Goal: Navigation & Orientation: Find specific page/section

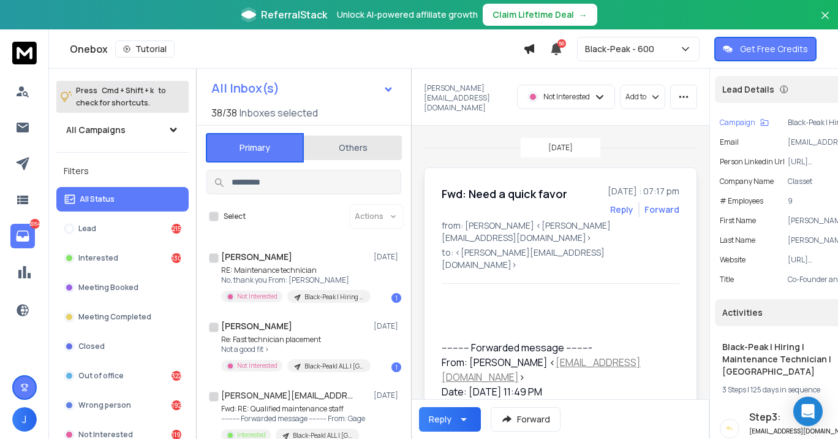
scroll to position [34, 0]
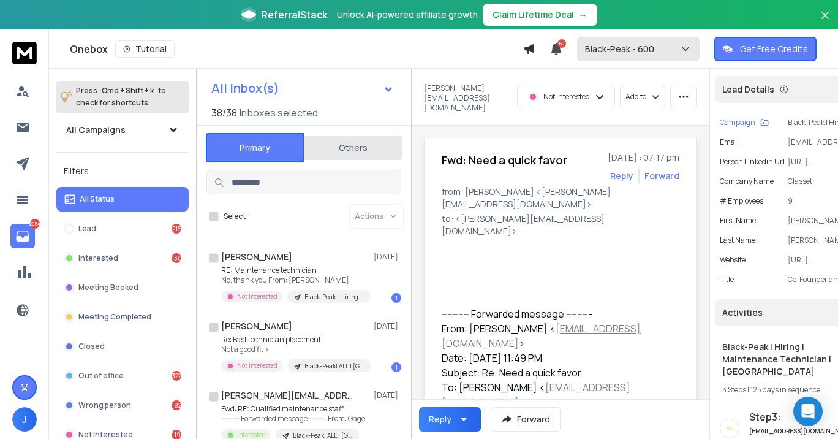
click at [644, 52] on p "Black-Peak - 600" at bounding box center [622, 49] width 74 height 12
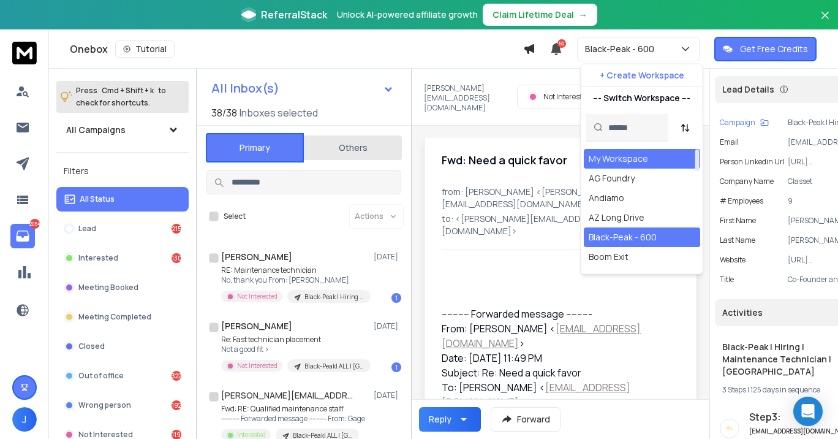
click at [636, 157] on div "My Workspace" at bounding box center [618, 159] width 59 height 12
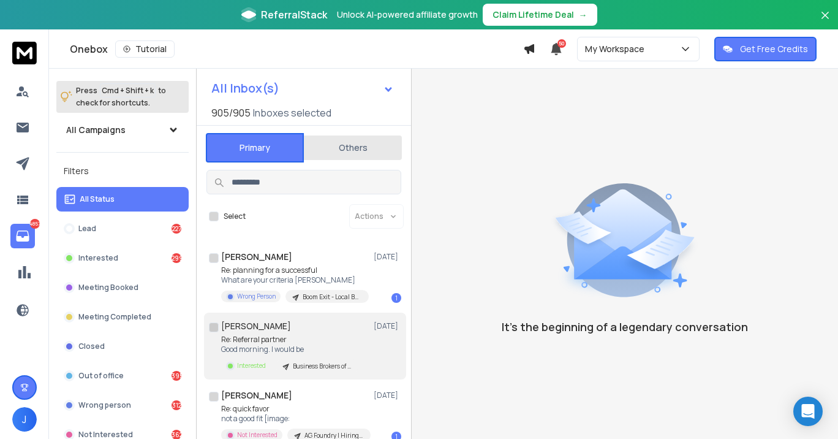
click at [306, 339] on p "Re: Referral partner" at bounding box center [290, 339] width 138 height 10
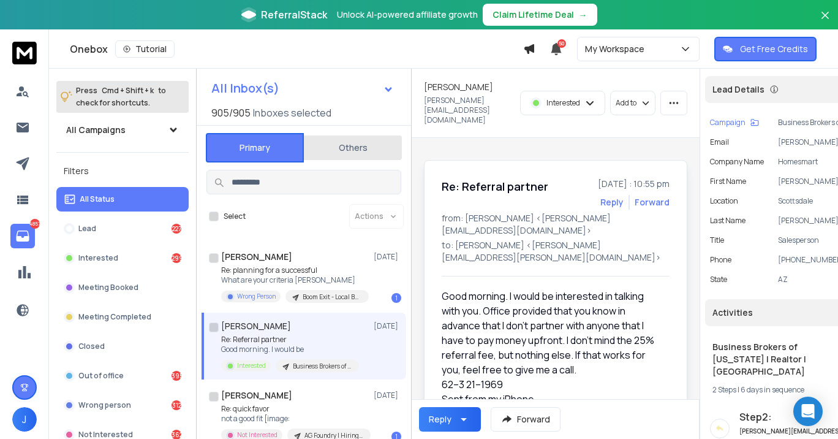
scroll to position [61, 0]
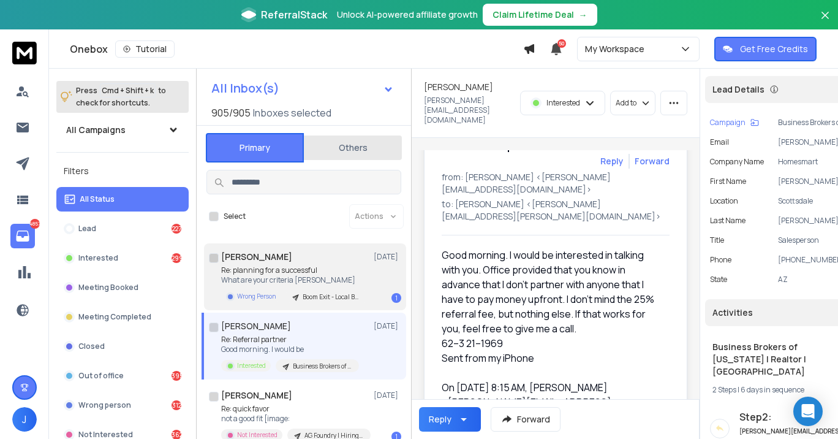
click at [312, 279] on p "What are your criteria Michael" at bounding box center [294, 280] width 147 height 10
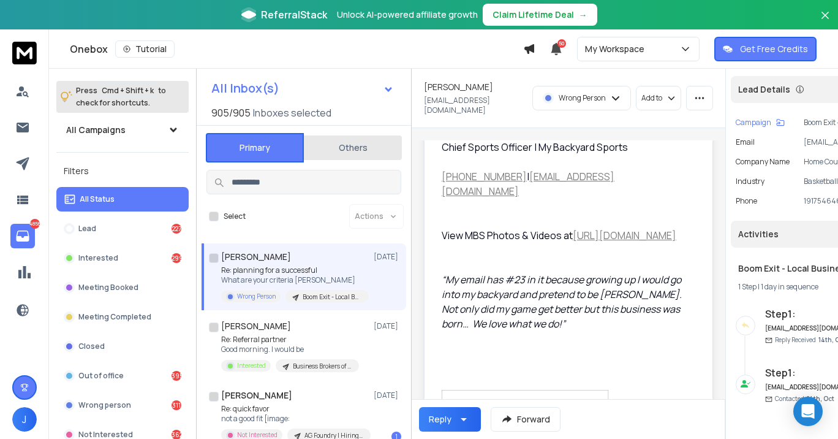
scroll to position [0, 0]
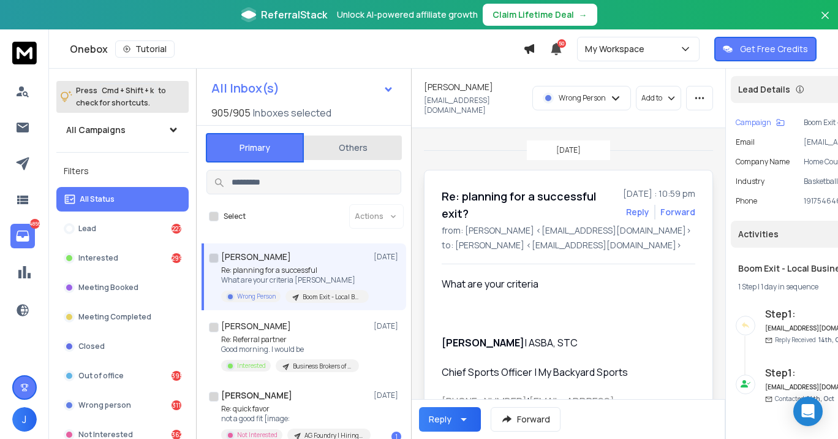
click at [606, 94] on p "Wrong Person" at bounding box center [582, 98] width 47 height 10
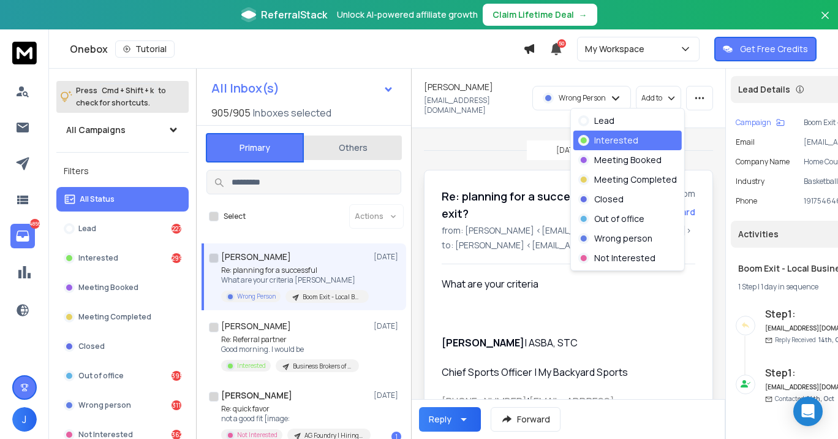
click at [626, 139] on p "Interested" at bounding box center [616, 140] width 44 height 12
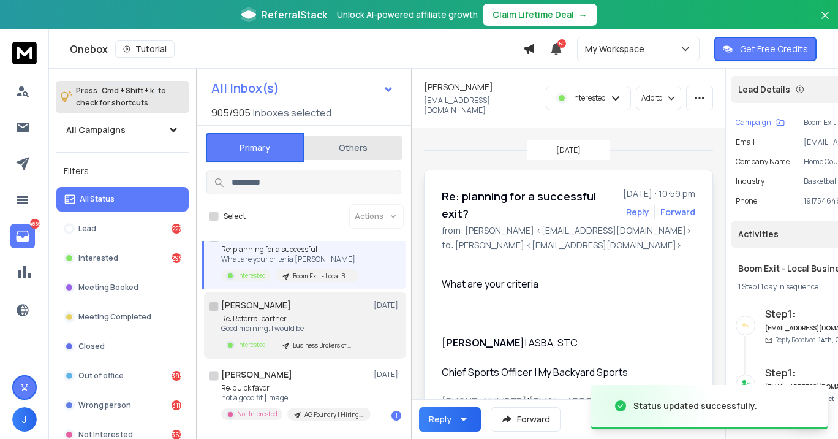
scroll to position [37, 0]
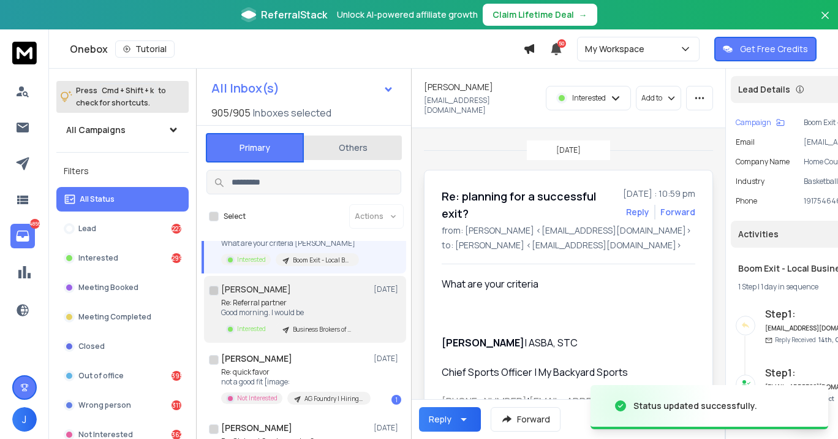
click at [331, 304] on p "Re: Referral partner" at bounding box center [290, 303] width 138 height 10
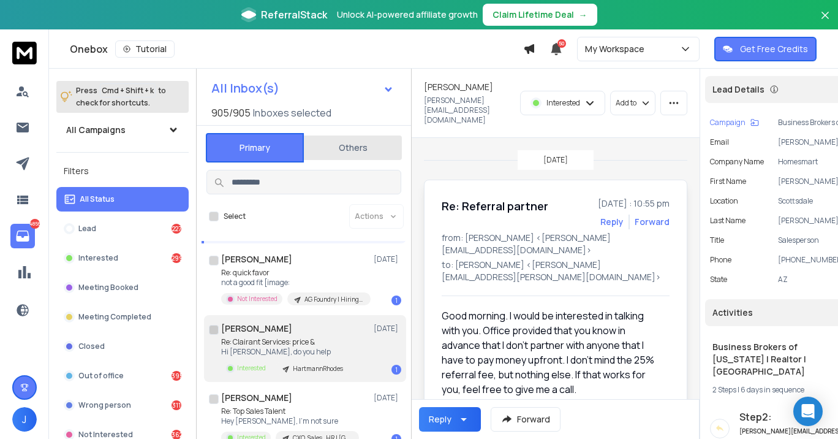
scroll to position [136, 0]
click at [314, 339] on p "Re: Clairant Services: price &" at bounding box center [285, 342] width 129 height 10
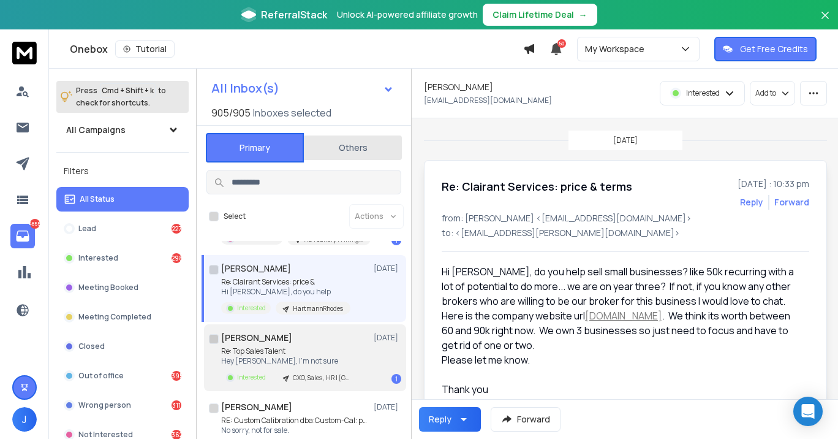
scroll to position [196, 0]
click at [311, 356] on p "Hey Bryan, I'm not sure" at bounding box center [290, 361] width 138 height 10
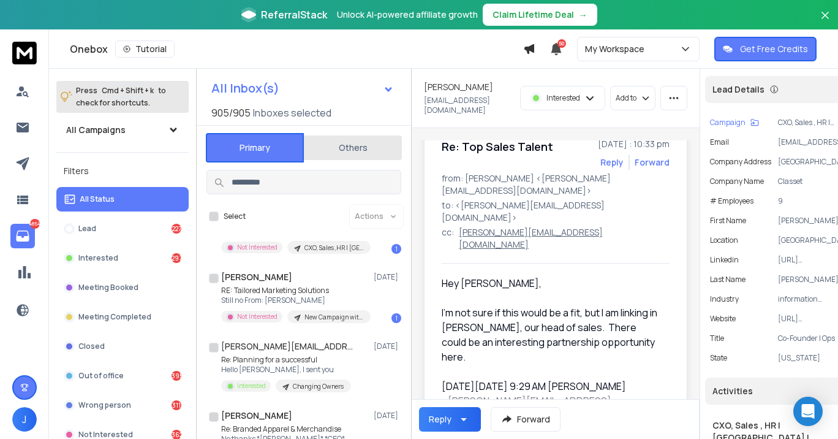
scroll to position [798, 0]
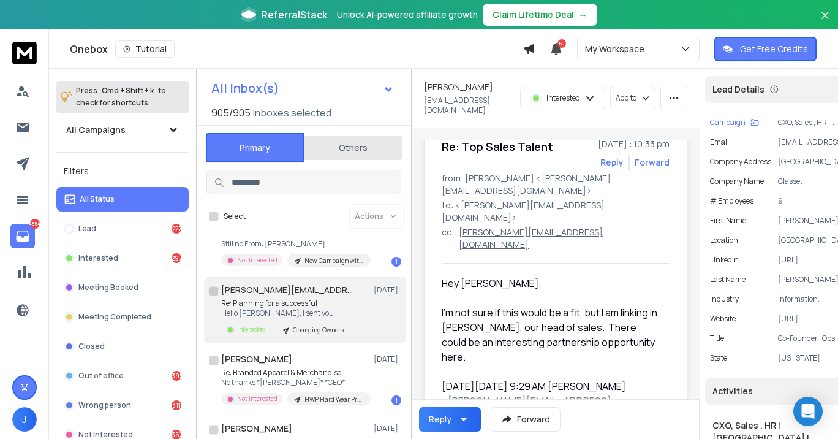
click at [340, 315] on p "Hello Lance, I sent you" at bounding box center [286, 313] width 130 height 10
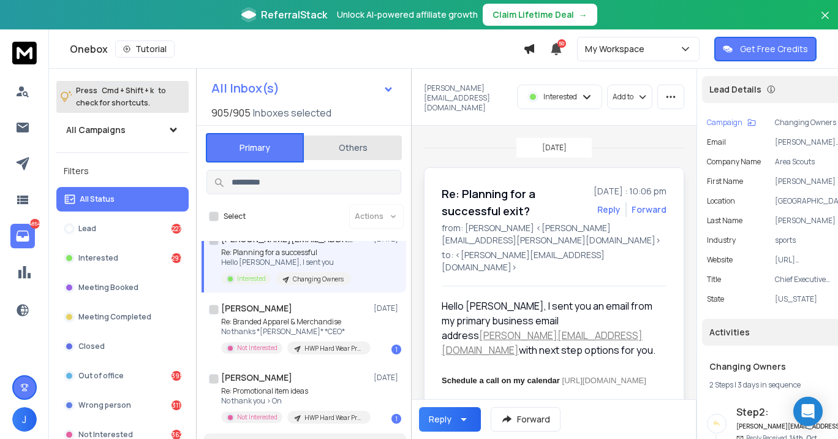
scroll to position [819, 0]
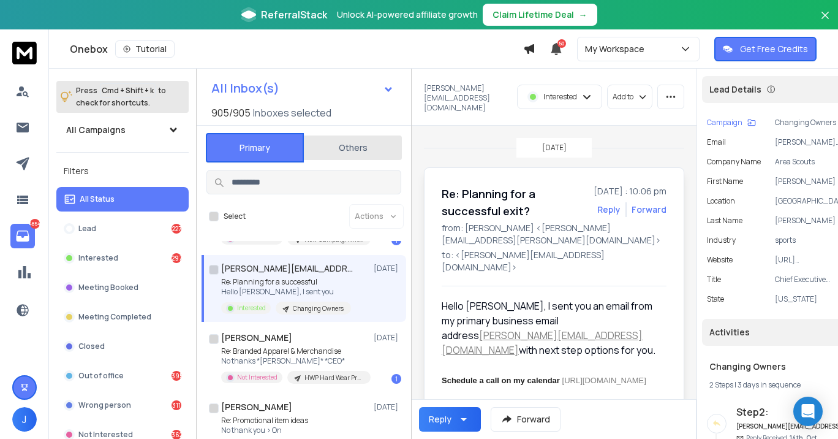
click at [321, 297] on div "Re: Planning for a successful Hello Lance, I sent you Interested Changing Owners" at bounding box center [286, 295] width 130 height 37
click at [594, 249] on p "to: <wes@changingowners.com>" at bounding box center [554, 261] width 225 height 25
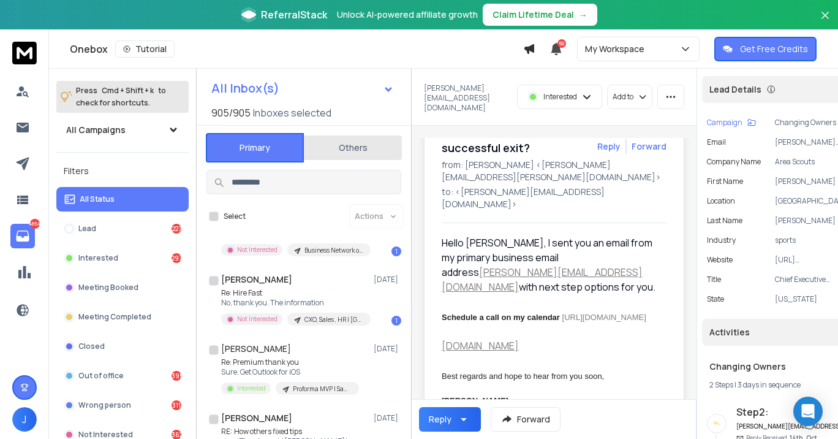
scroll to position [1304, 0]
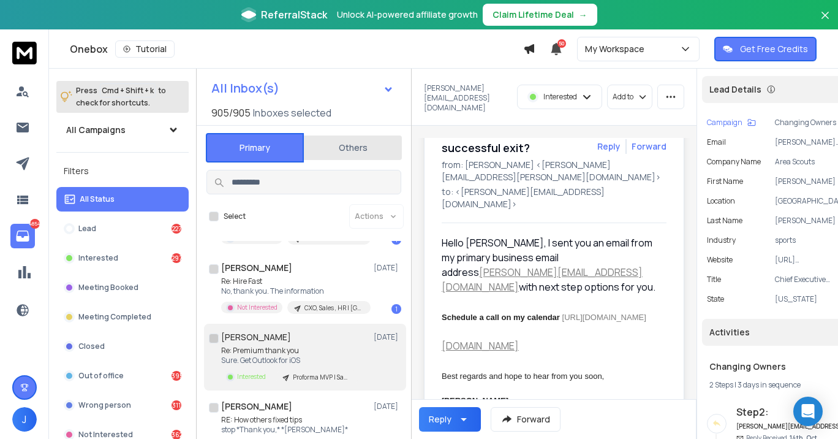
click at [312, 350] on p "Re: Premium thank you" at bounding box center [290, 350] width 138 height 10
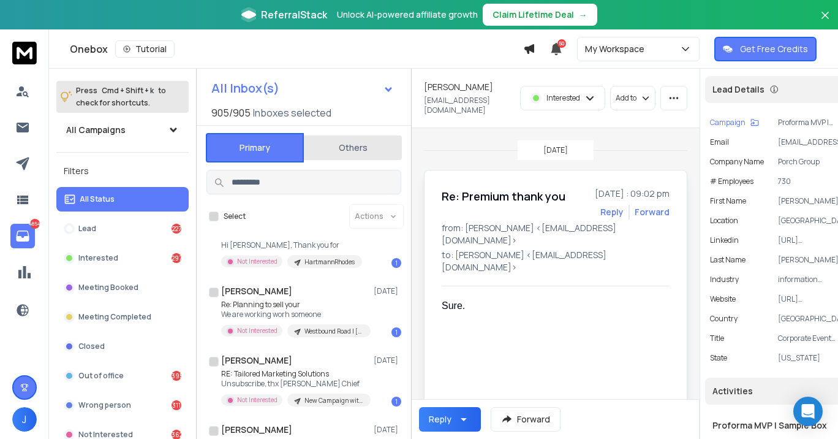
scroll to position [1563, 0]
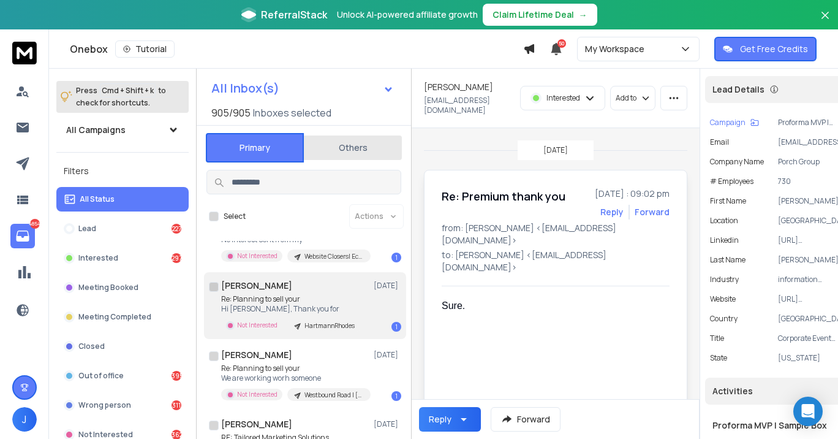
click at [338, 296] on p "Re: Planning to sell your" at bounding box center [291, 299] width 141 height 10
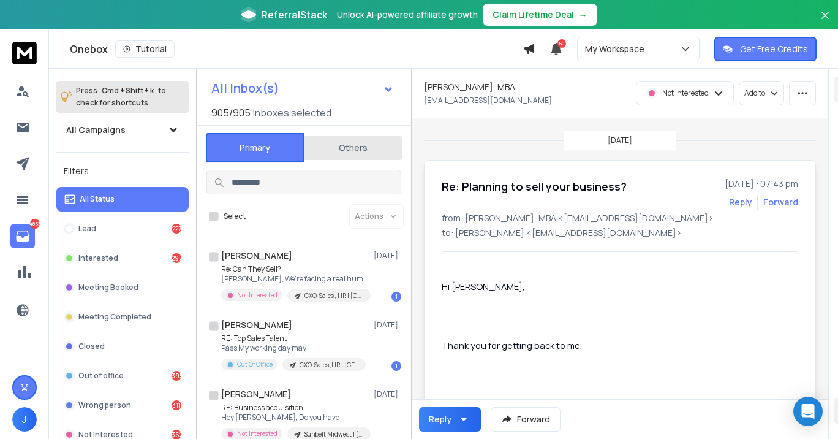
scroll to position [2634, 0]
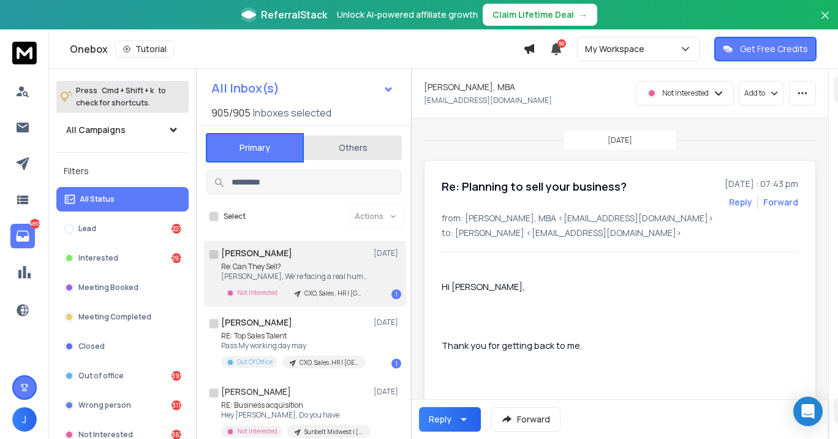
click at [341, 286] on div "CXO, Sales , HR | Chicago | USA" at bounding box center [328, 292] width 83 height 13
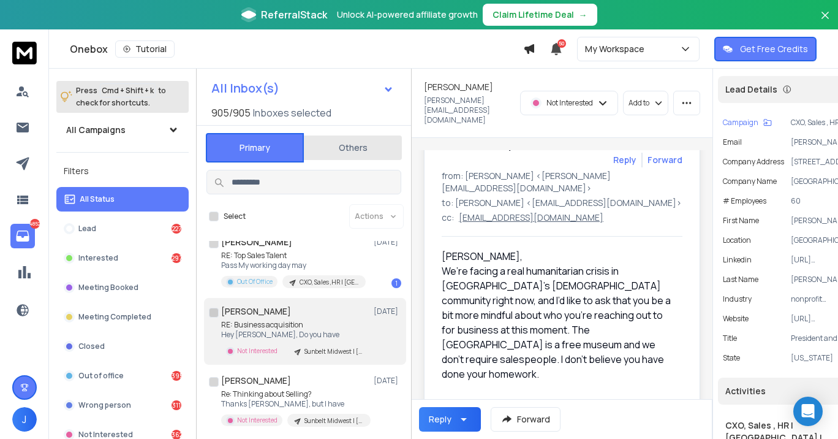
scroll to position [2715, 0]
click at [337, 325] on p "RE: Business acquisition" at bounding box center [294, 324] width 147 height 10
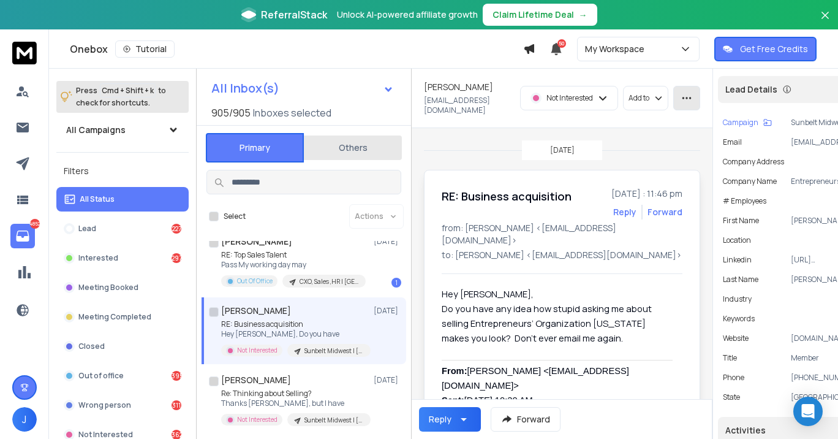
click at [692, 92] on icon "button" at bounding box center [686, 97] width 11 height 11
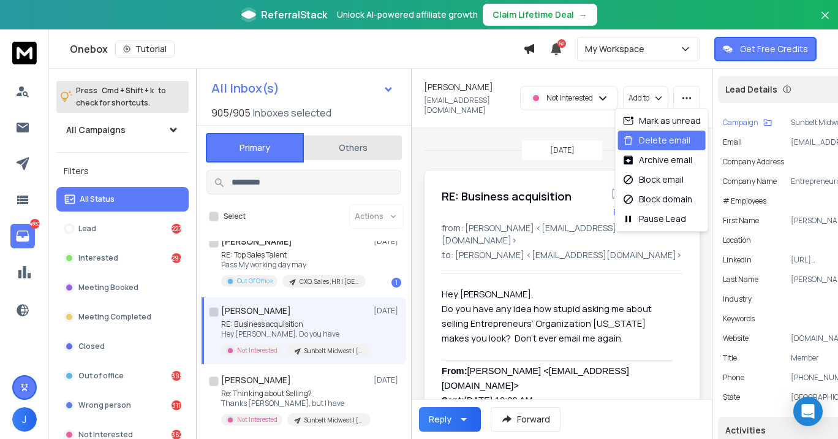
click at [671, 144] on div "Delete email" at bounding box center [656, 140] width 67 height 12
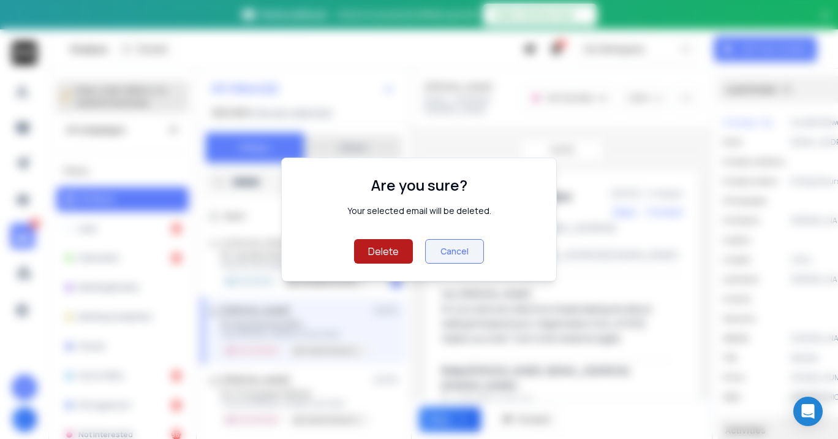
click at [378, 254] on button "Delete" at bounding box center [383, 251] width 59 height 25
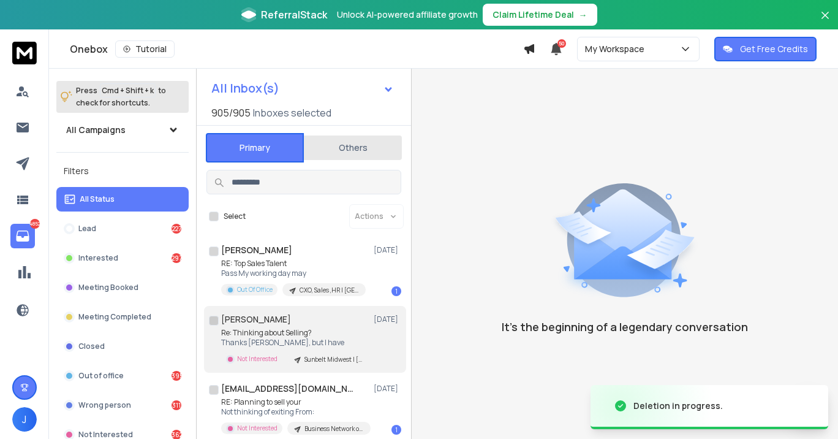
scroll to position [2705, 0]
click at [303, 334] on p "Re: Thinking about Selling?" at bounding box center [294, 334] width 147 height 10
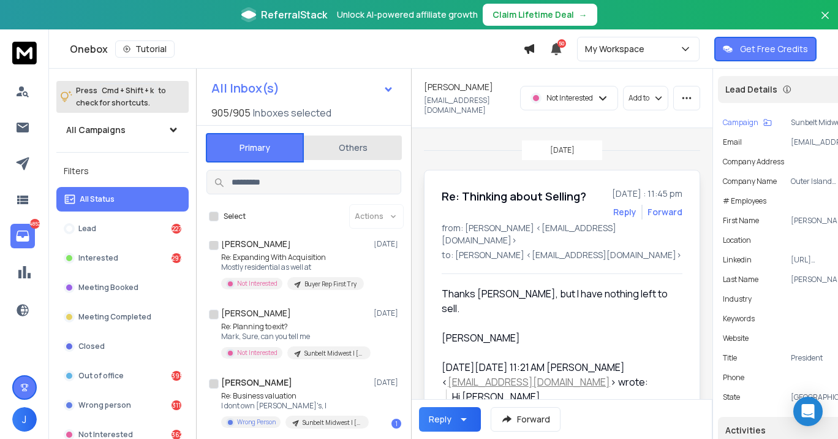
scroll to position [2990, 0]
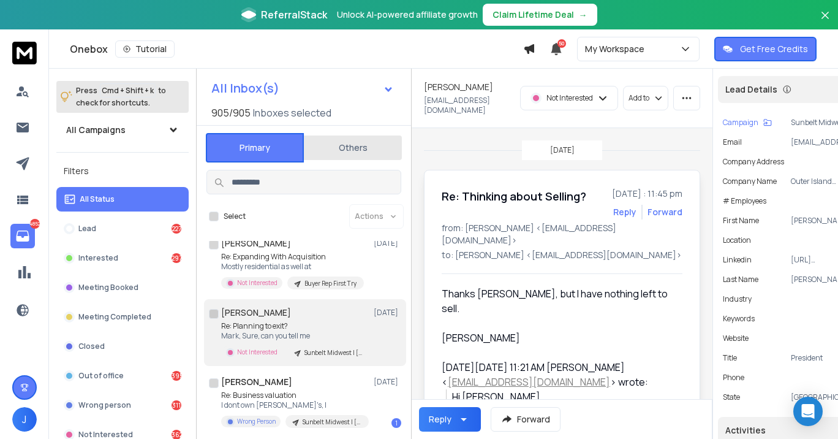
click at [326, 336] on p "Mark, Sure, can you tell me" at bounding box center [294, 336] width 147 height 10
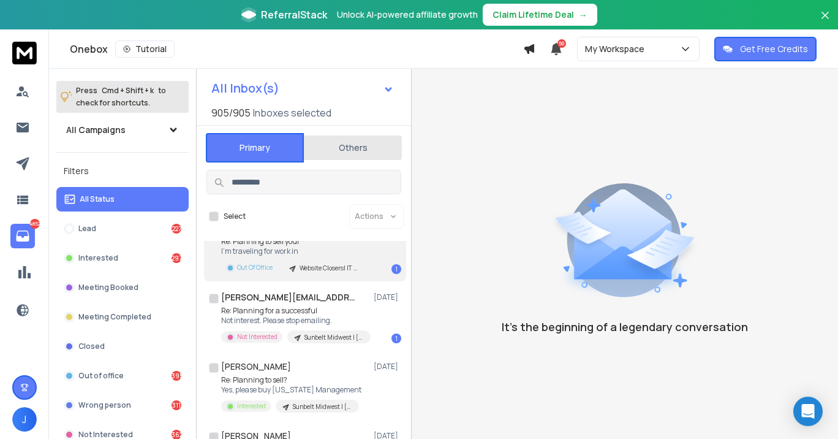
scroll to position [3316, 0]
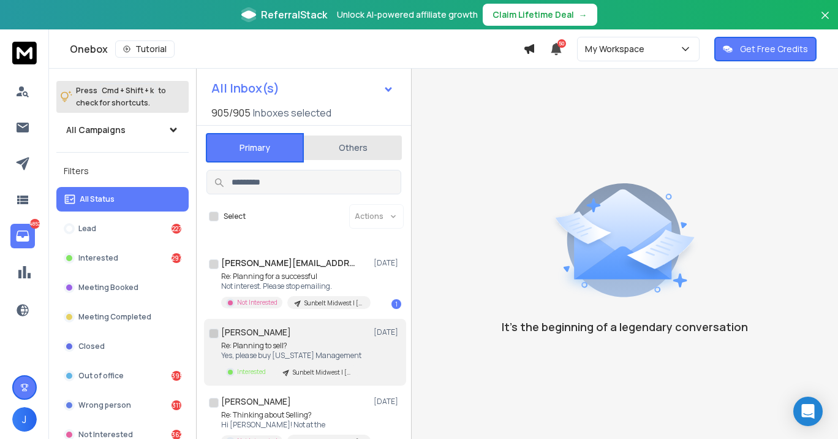
click at [303, 348] on p "Re: Planning to sell?" at bounding box center [291, 346] width 140 height 10
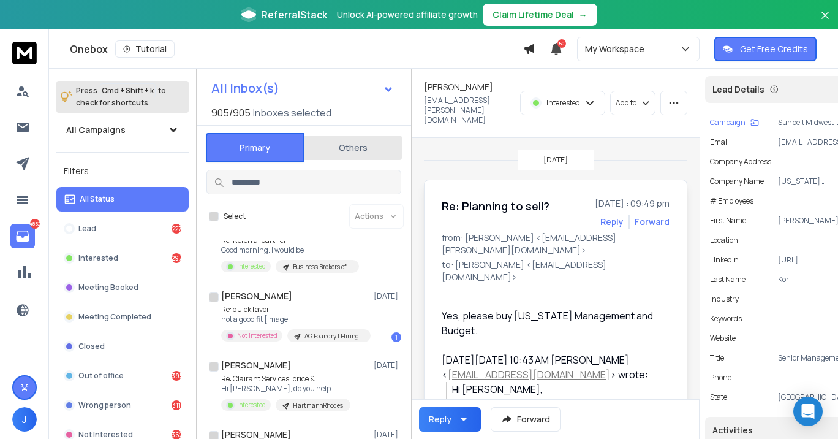
scroll to position [0, 0]
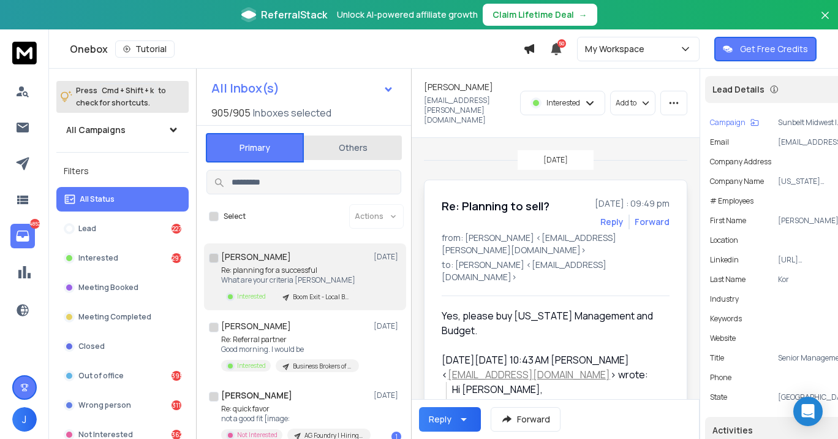
click at [318, 273] on p "Re: planning for a successful" at bounding box center [290, 270] width 138 height 10
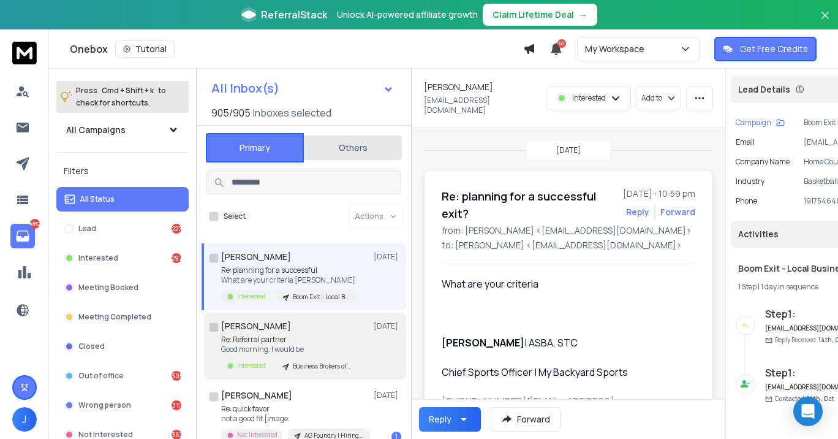
click at [315, 332] on div "Rex Morrison 14 Oct Re: Referral partner Good morning. I would be Interested Bu…" at bounding box center [311, 346] width 180 height 52
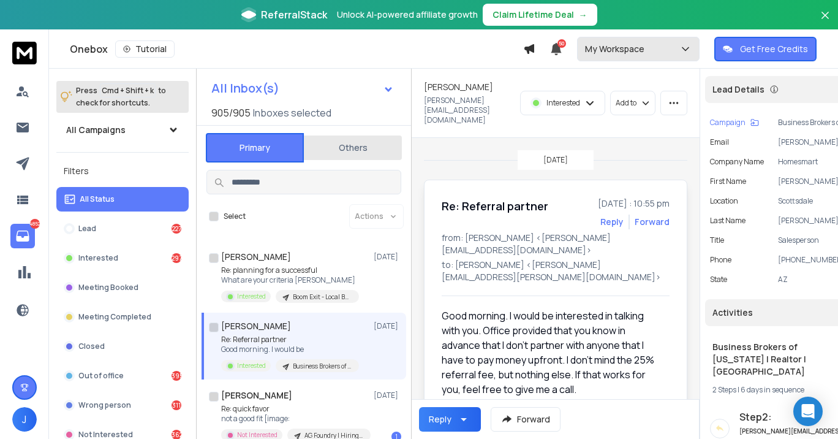
click at [651, 56] on button "My Workspace" at bounding box center [638, 49] width 123 height 25
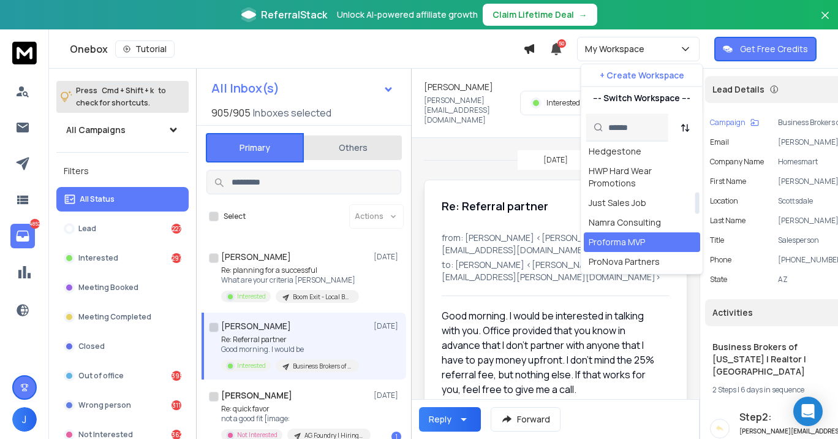
scroll to position [170, 0]
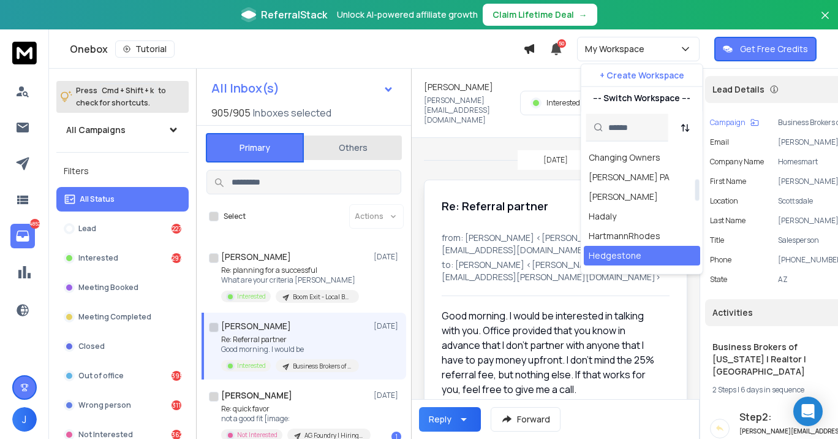
click at [646, 246] on div "Hedgestone" at bounding box center [642, 256] width 116 height 20
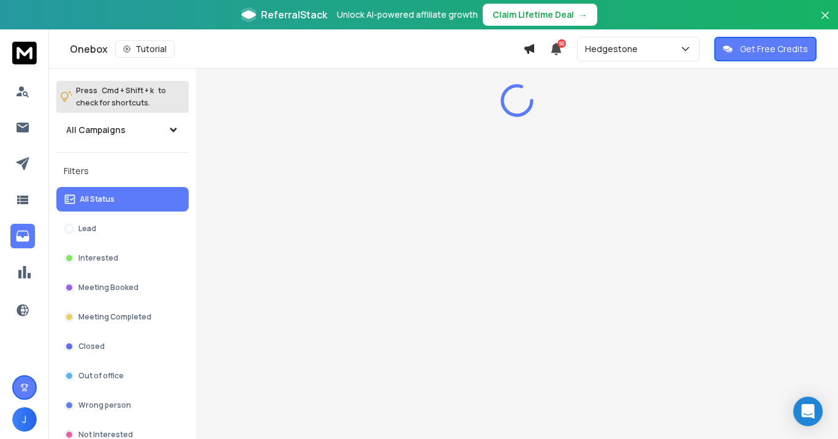
click at [402, 59] on div "Onebox Tutorial 50 Hedgestone Get Free Credits" at bounding box center [419, 48] width 838 height 39
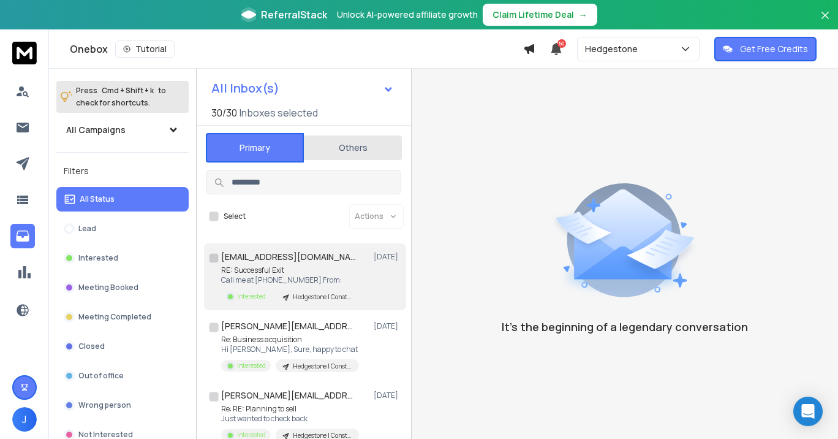
click at [339, 276] on p "Call me at [PHONE_NUMBER] From:" at bounding box center [290, 280] width 138 height 10
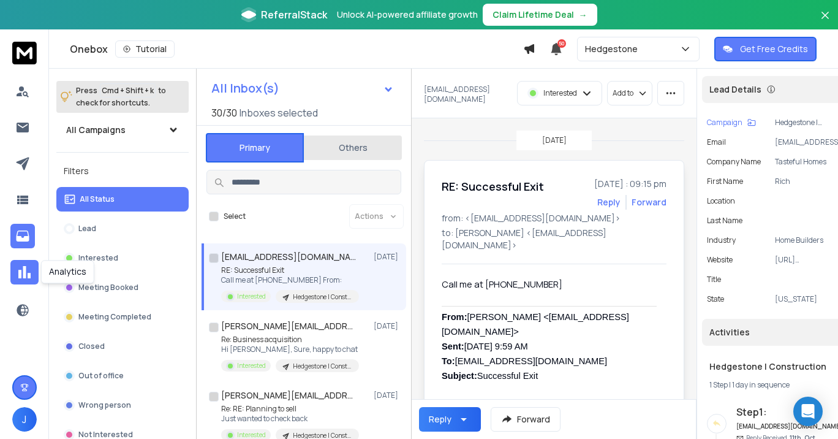
click at [29, 276] on icon at bounding box center [24, 272] width 12 height 12
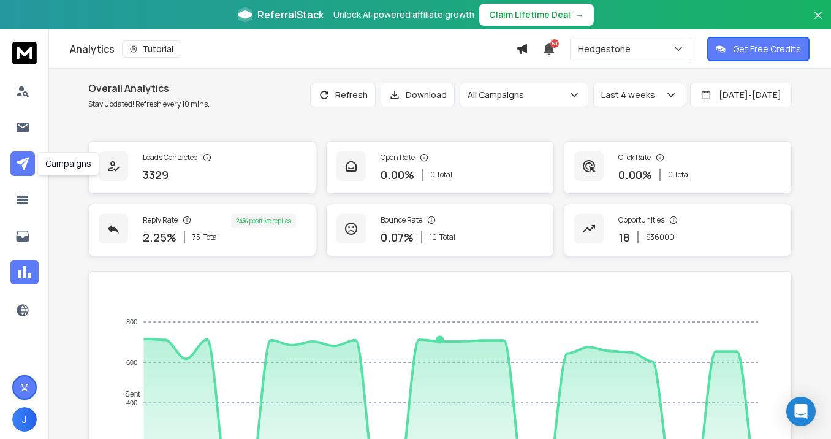
click at [28, 164] on icon at bounding box center [22, 163] width 15 height 15
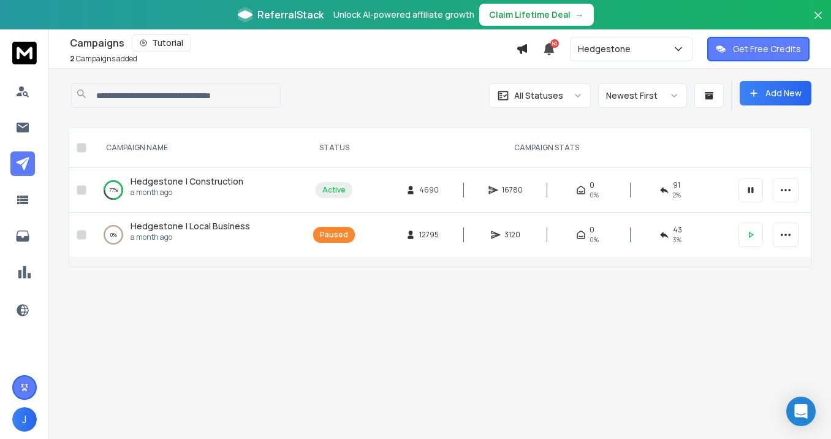
click at [336, 105] on div at bounding box center [254, 95] width 371 height 29
click at [213, 285] on div "Campaigns 2 Campaigns Added All Statuses Newest First Add New CAMPAIGN NAME STA…" at bounding box center [440, 300] width 742 height 439
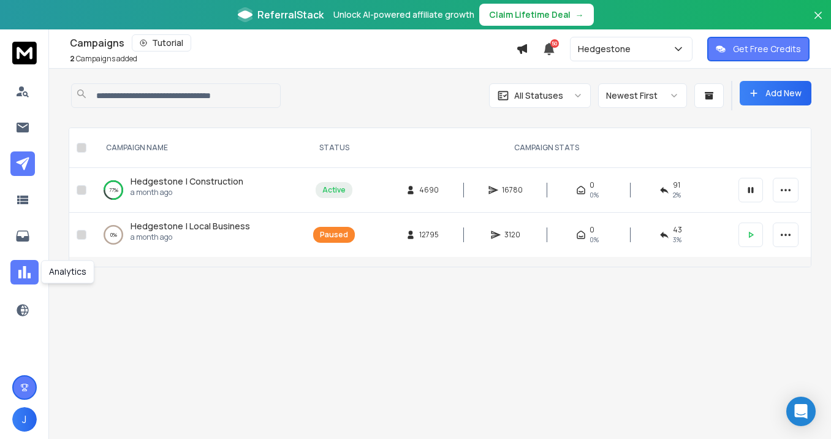
click at [26, 275] on icon at bounding box center [24, 272] width 18 height 18
